Goal: Task Accomplishment & Management: Manage account settings

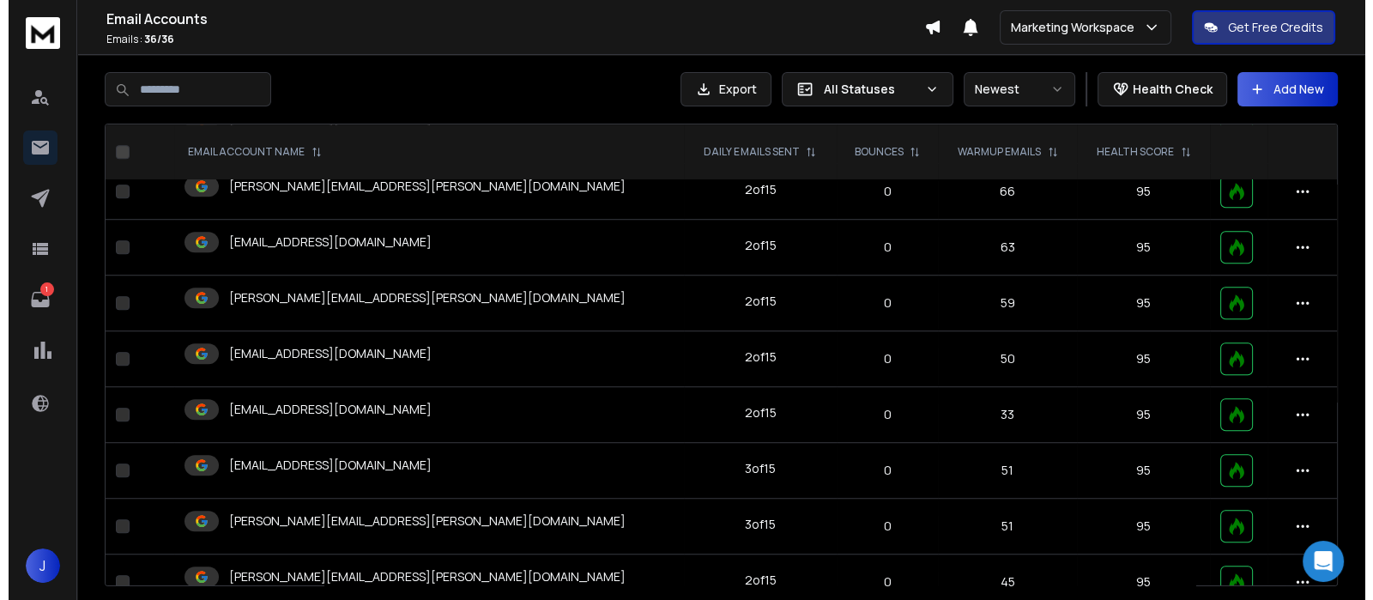
scroll to position [1608, 0]
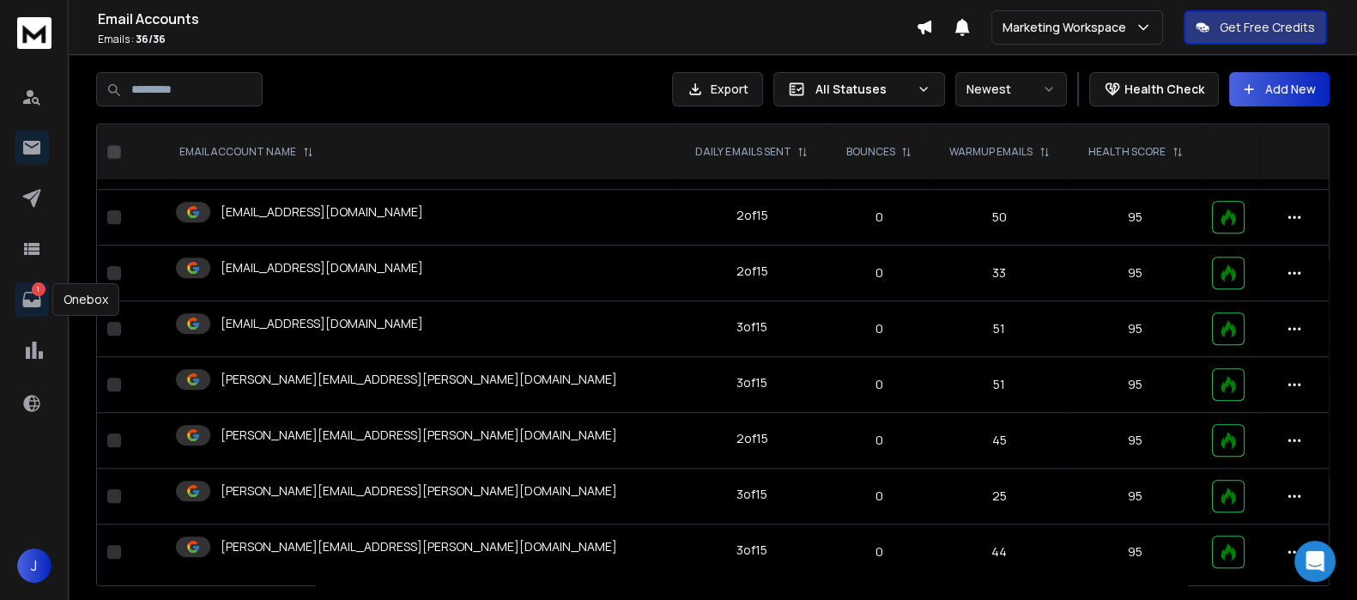
click at [38, 295] on p "1" at bounding box center [39, 289] width 14 height 14
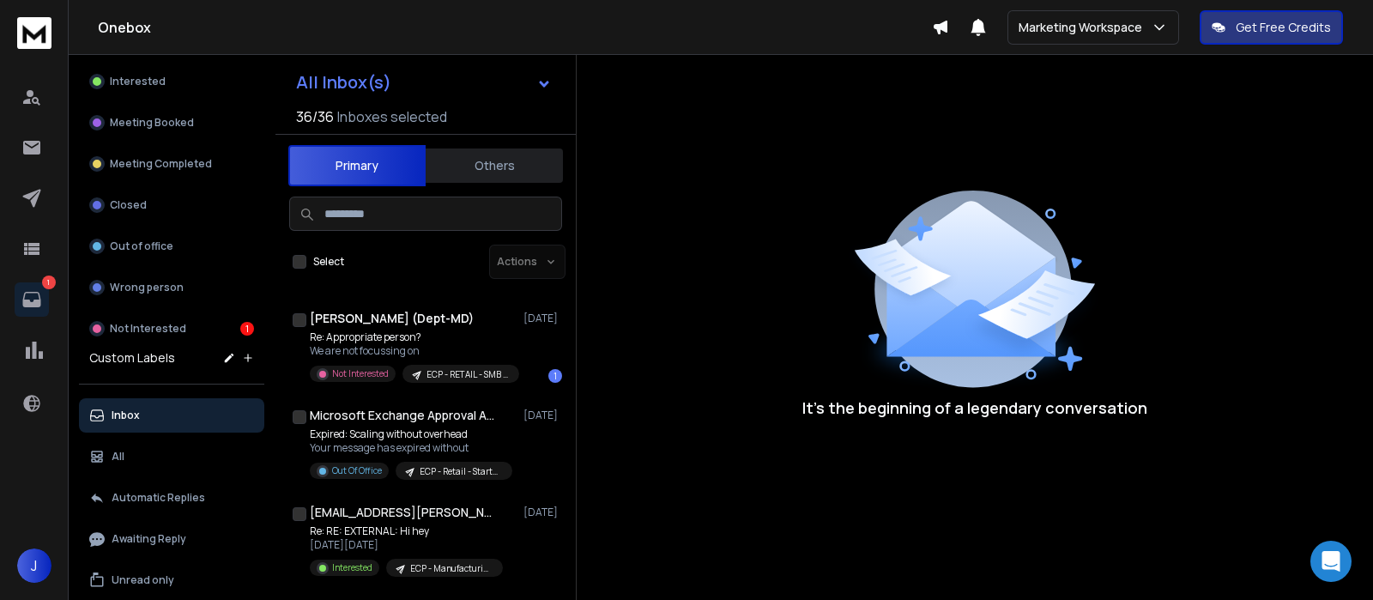
scroll to position [106, 0]
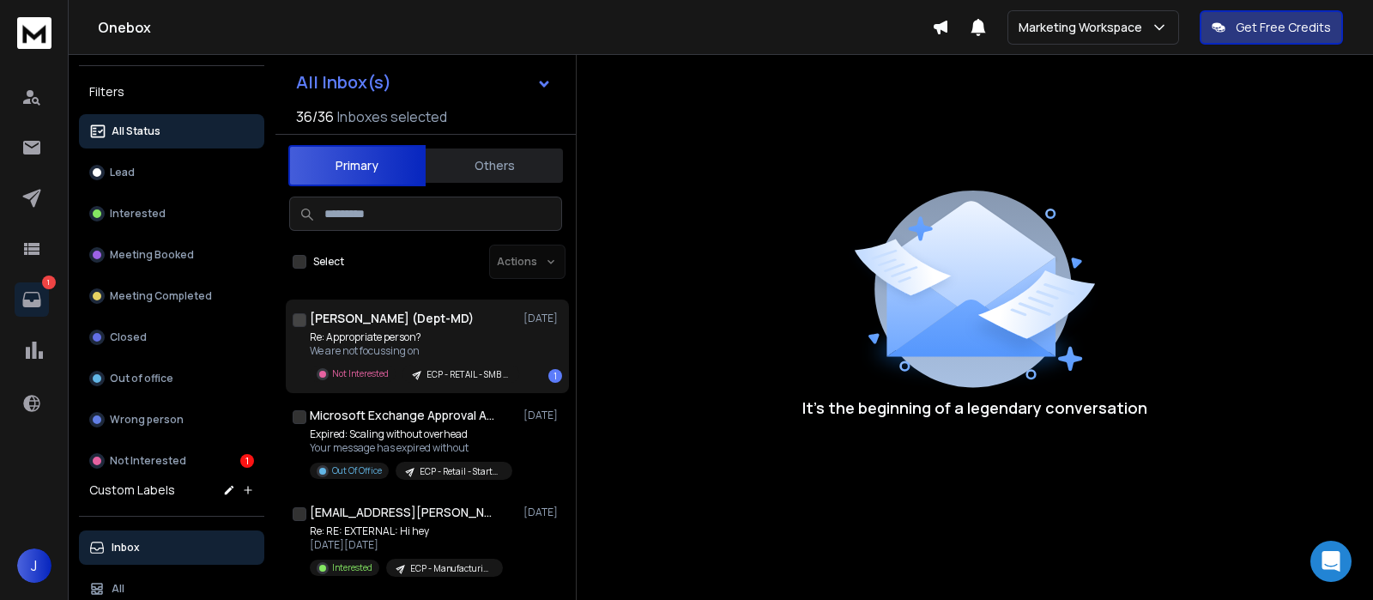
click at [422, 332] on p "Re: Appropriate person?" at bounding box center [413, 337] width 206 height 14
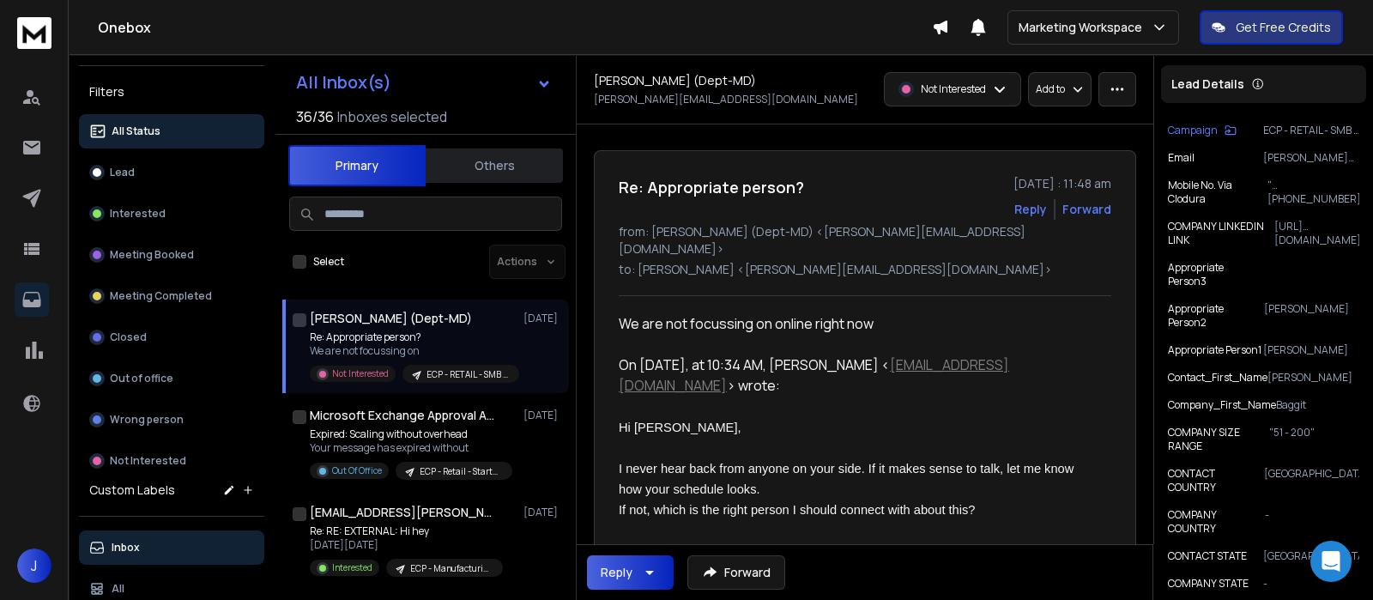
scroll to position [0, 0]
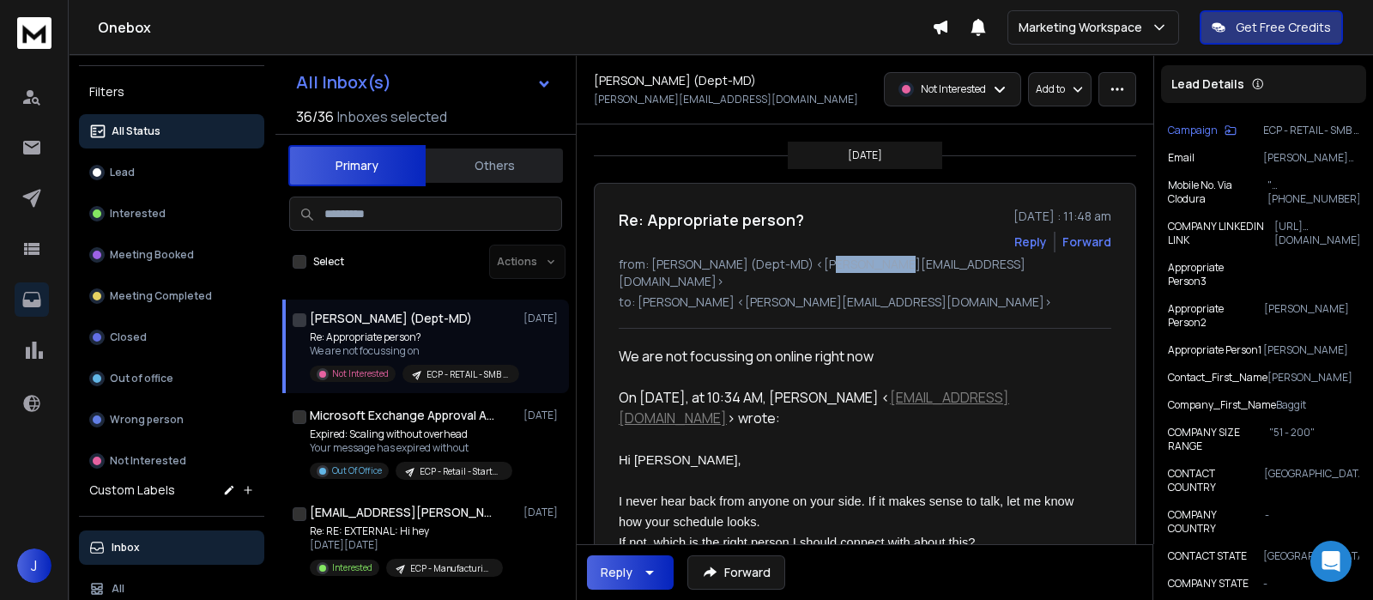
drag, startPoint x: 814, startPoint y: 268, endPoint x: 871, endPoint y: 268, distance: 56.6
click at [871, 268] on p "from: [PERSON_NAME] (Dept-MD) <[PERSON_NAME][EMAIL_ADDRESS][DOMAIN_NAME]>" at bounding box center [865, 273] width 493 height 34
copy p "[DOMAIN_NAME]"
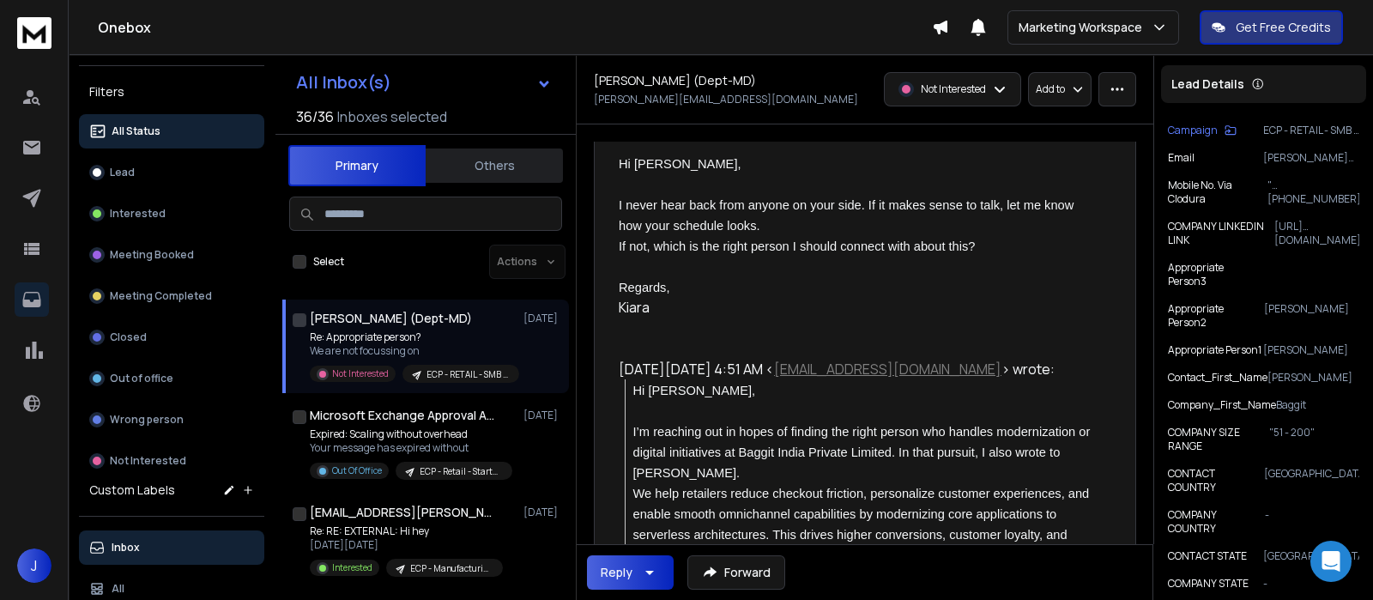
scroll to position [536, 0]
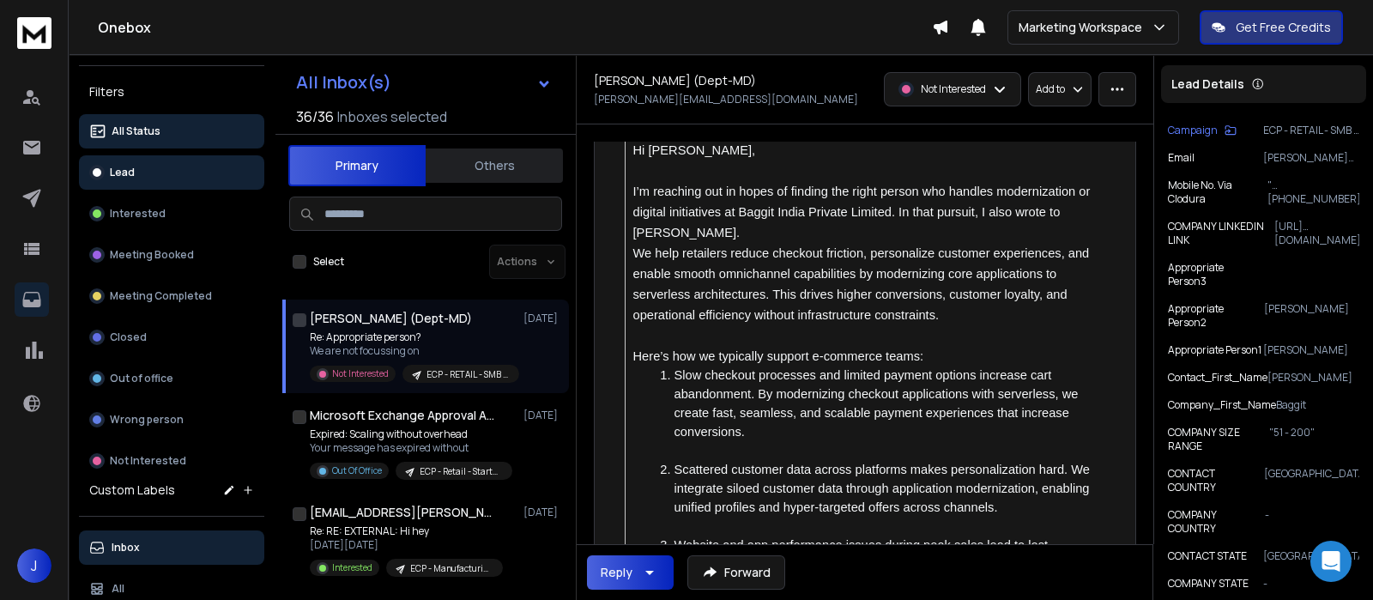
click at [166, 173] on button "Lead" at bounding box center [171, 172] width 185 height 34
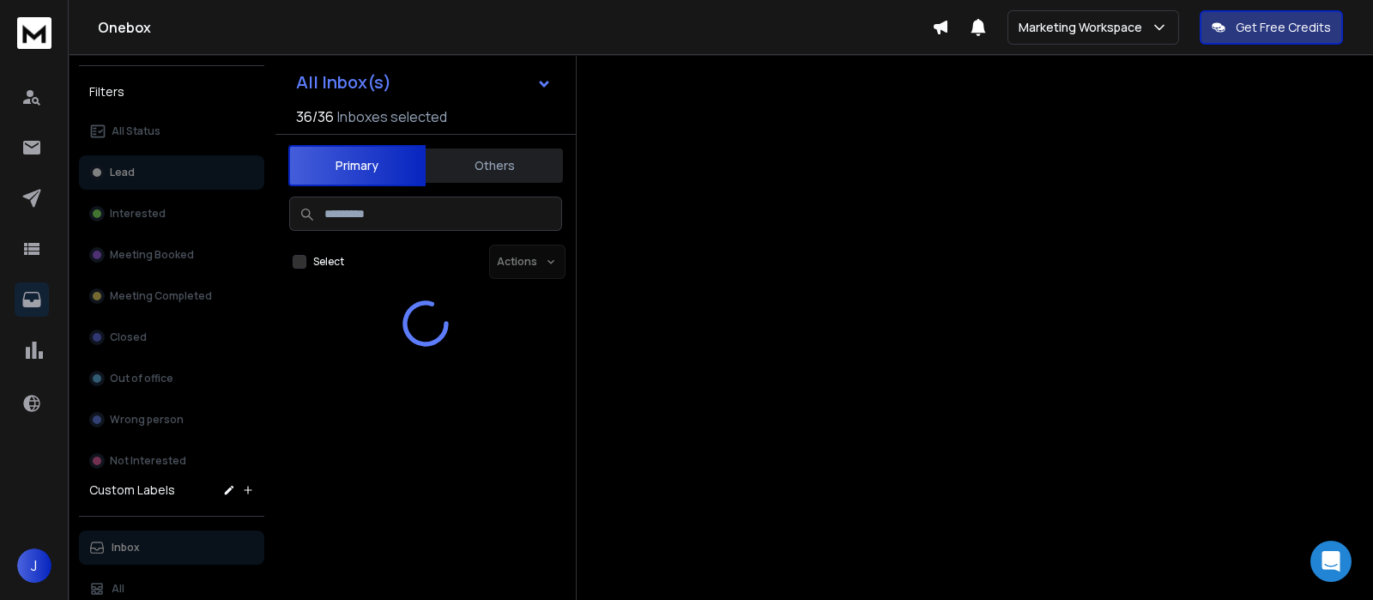
scroll to position [0, 0]
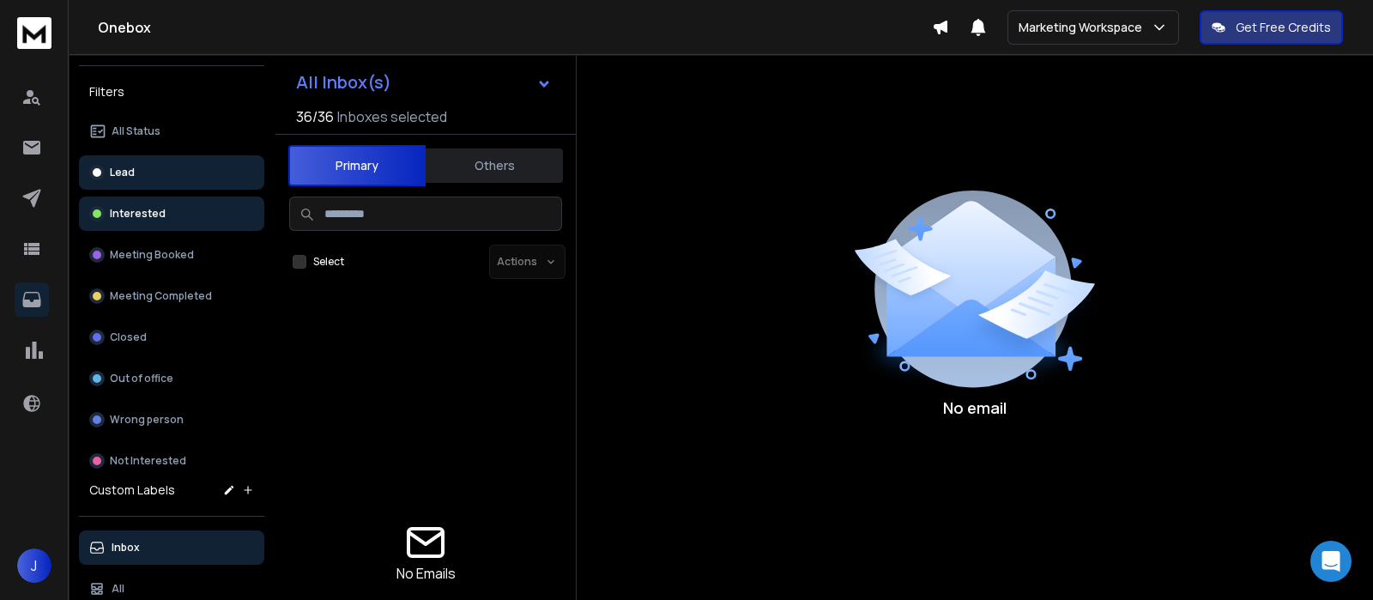
click at [176, 215] on button "Interested" at bounding box center [171, 214] width 185 height 34
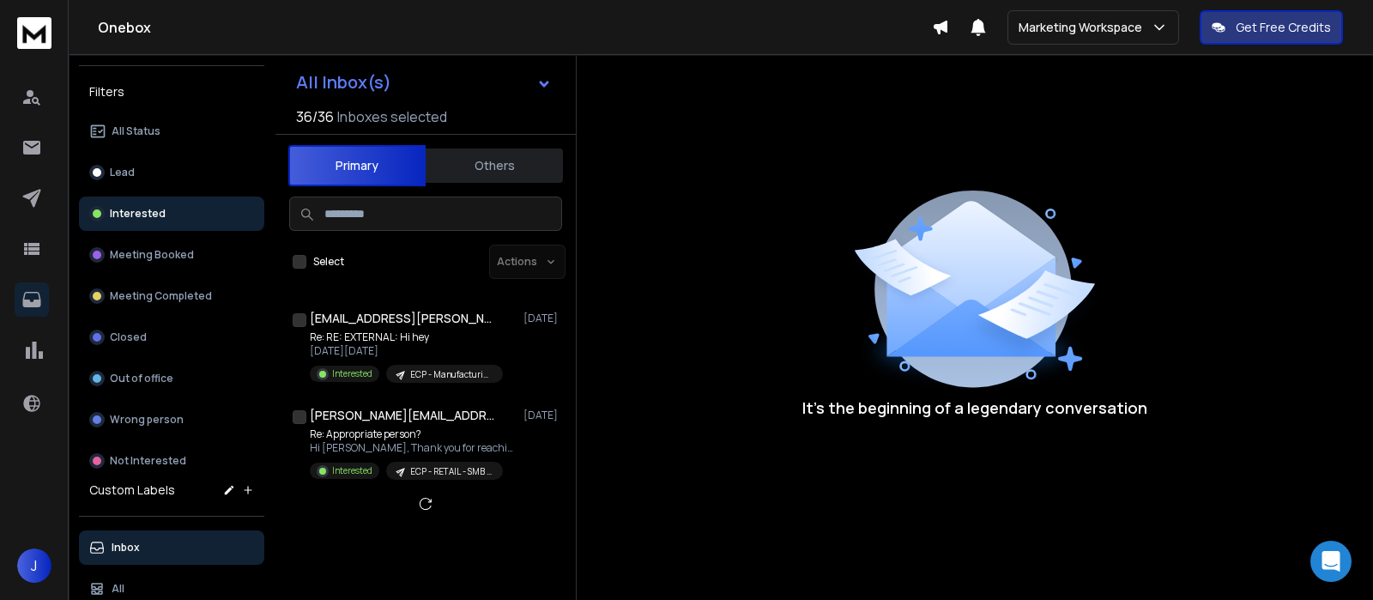
click at [200, 275] on div "All Status Lead Interested Meeting Booked Meeting Completed Closed Out of offic…" at bounding box center [171, 296] width 185 height 364
click at [200, 257] on button "Meeting Booked" at bounding box center [171, 255] width 185 height 34
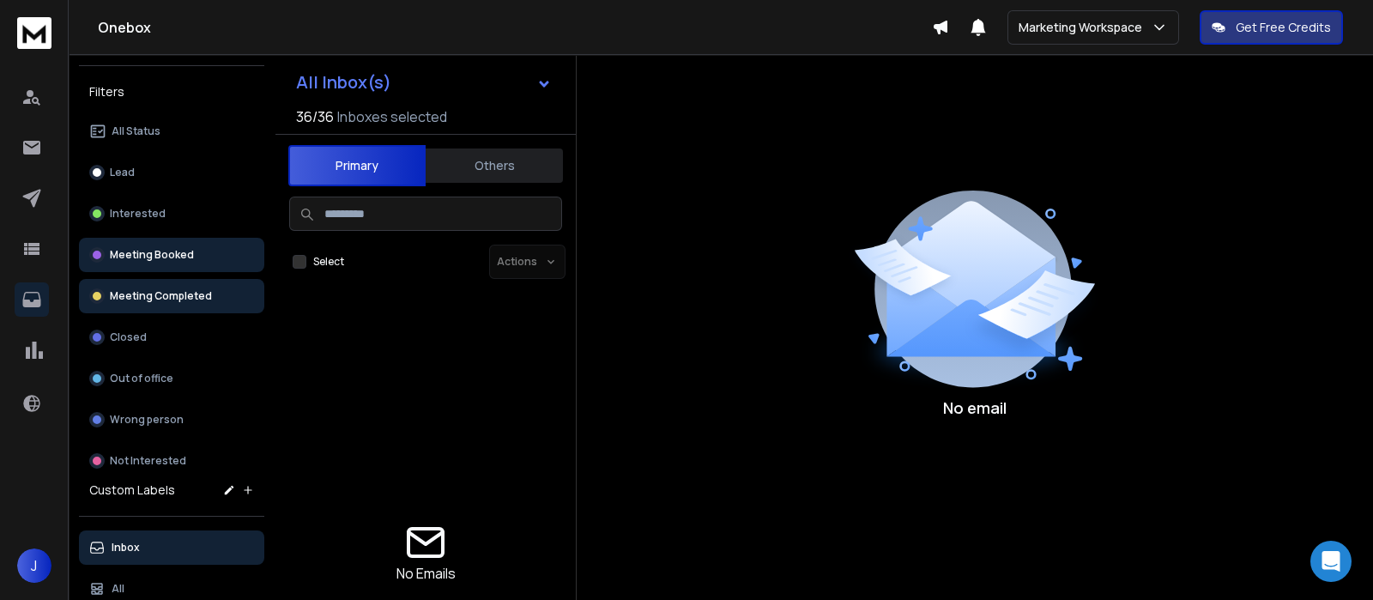
click at [215, 289] on button "Meeting Completed" at bounding box center [171, 296] width 185 height 34
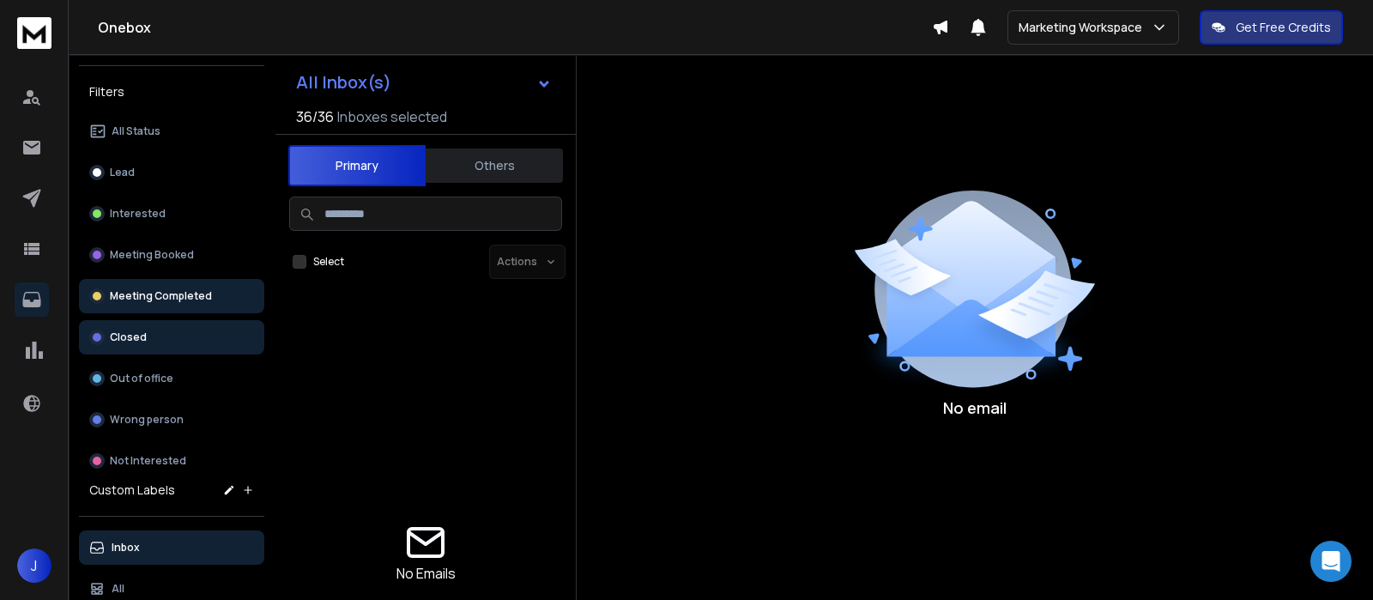
click at [202, 336] on button "Closed" at bounding box center [171, 337] width 185 height 34
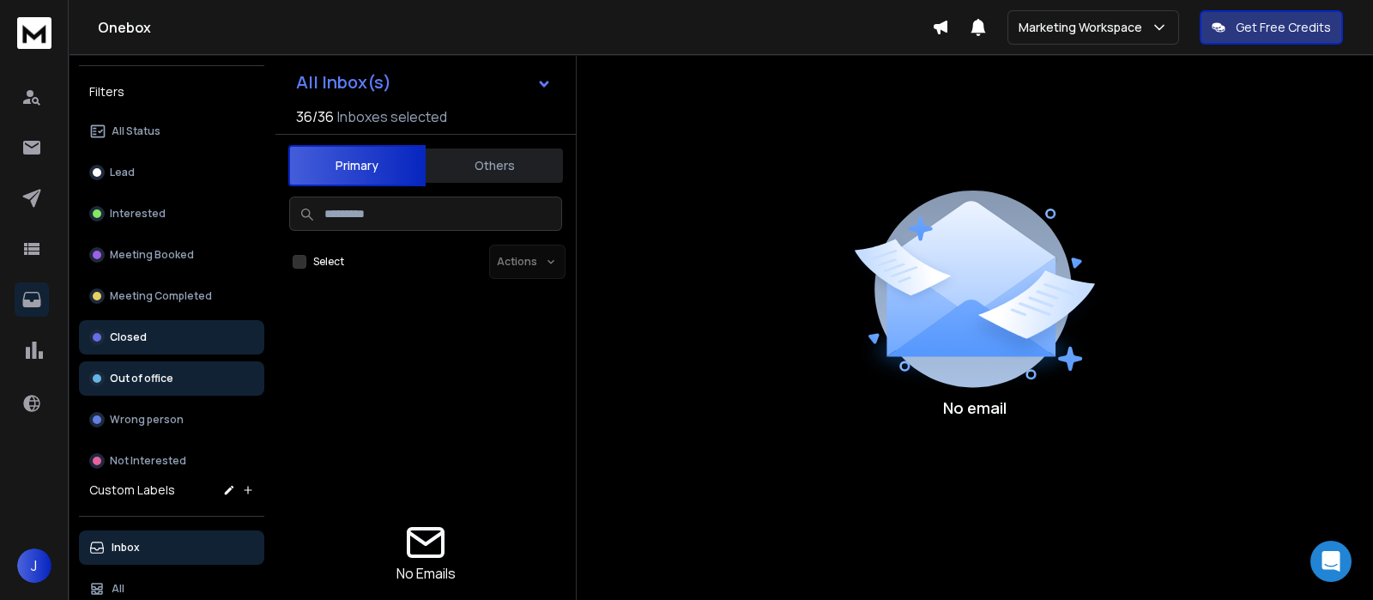
click at [204, 379] on button "Out of office" at bounding box center [171, 378] width 185 height 34
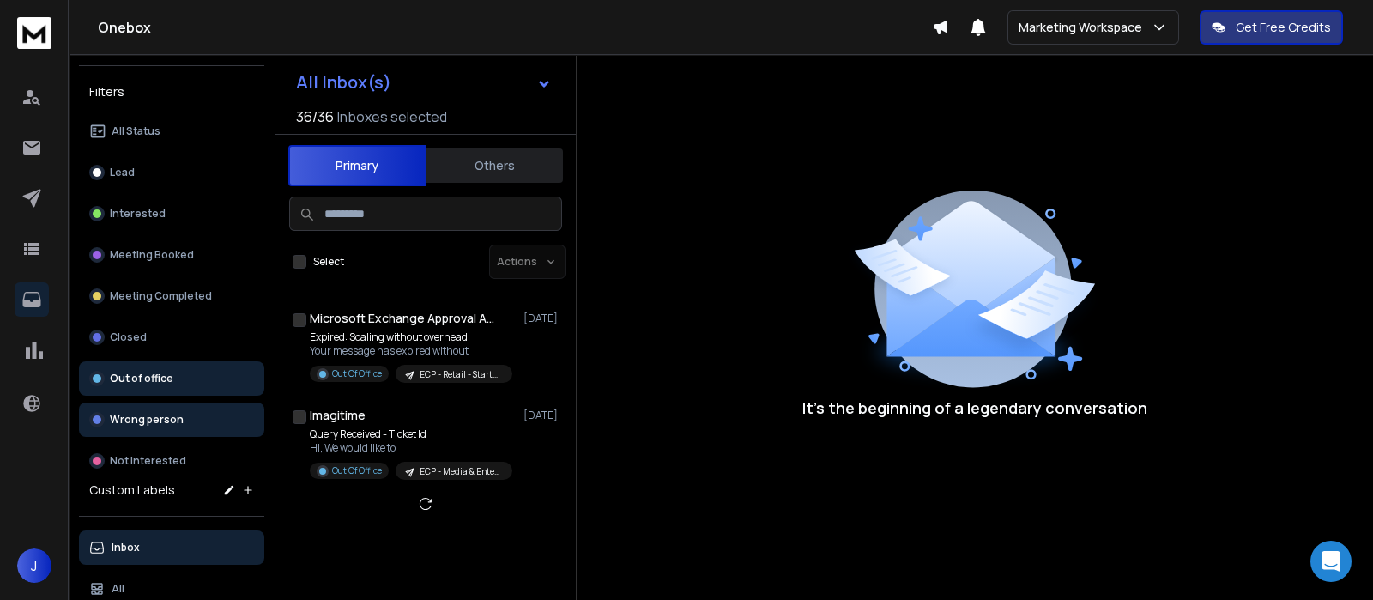
click at [221, 405] on button "Wrong person" at bounding box center [171, 419] width 185 height 34
